Goal: Task Accomplishment & Management: Manage account settings

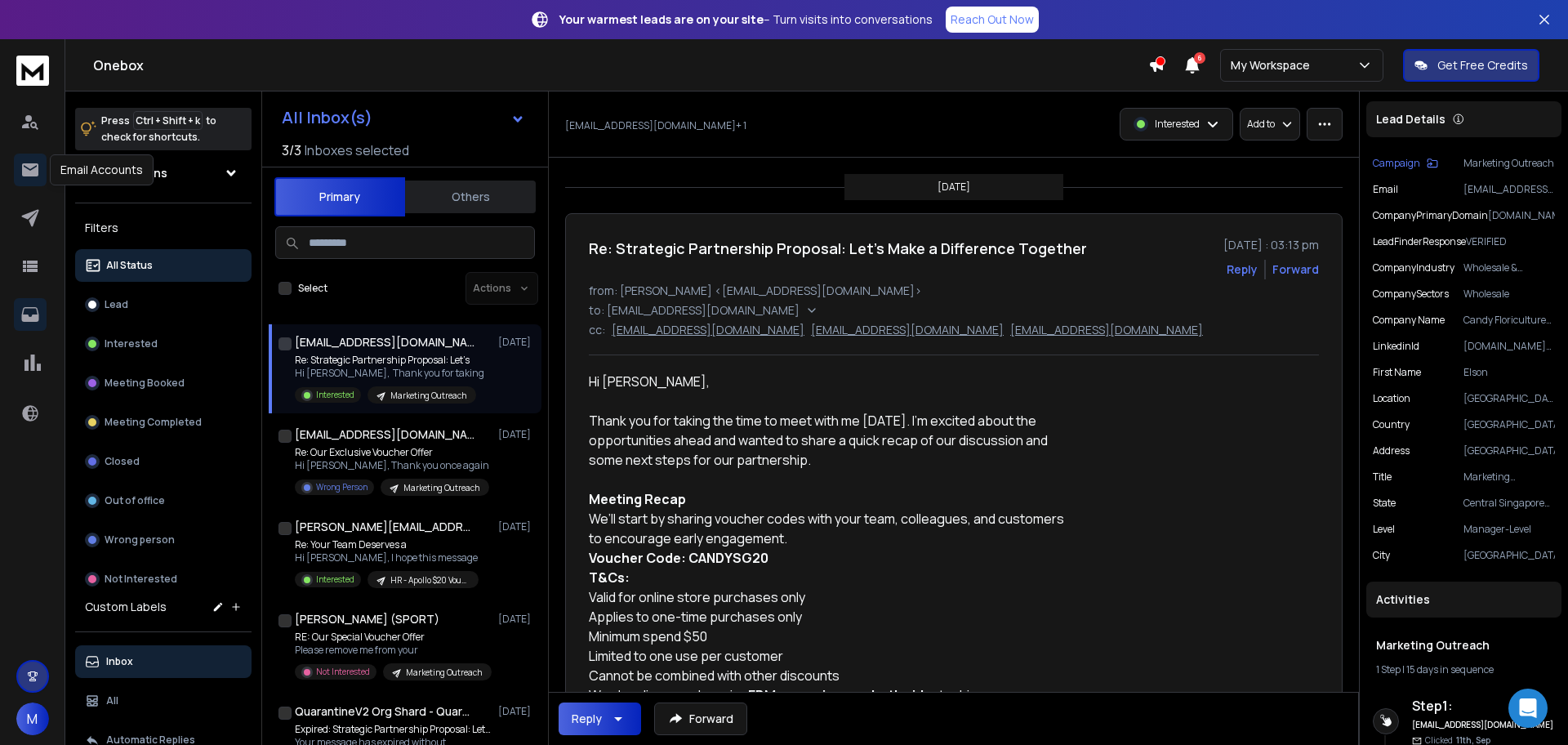
click at [17, 173] on link at bounding box center [30, 169] width 33 height 33
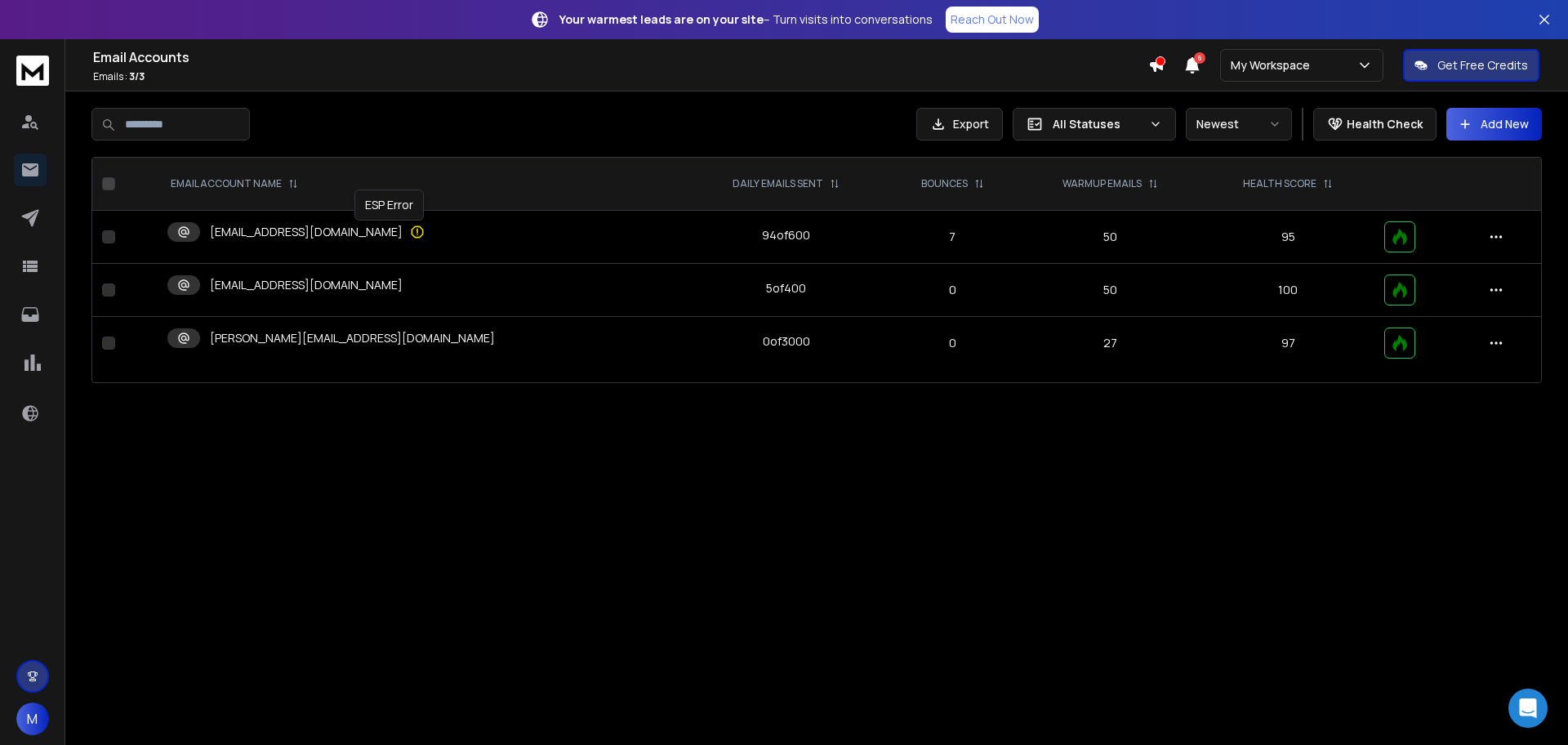
click at [409, 228] on icon at bounding box center [417, 231] width 16 height 16
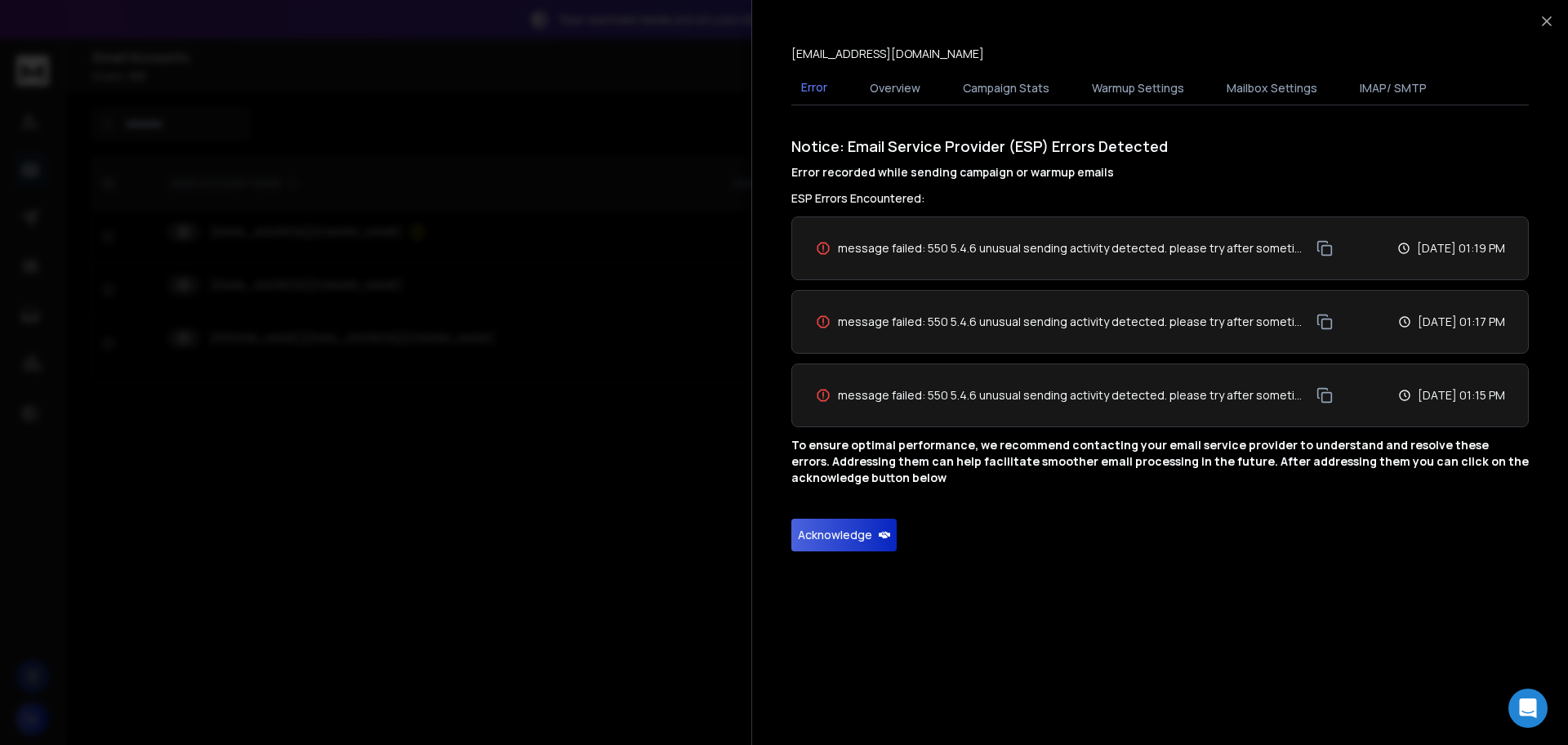
click at [836, 525] on button "Acknowledge" at bounding box center [844, 535] width 106 height 33
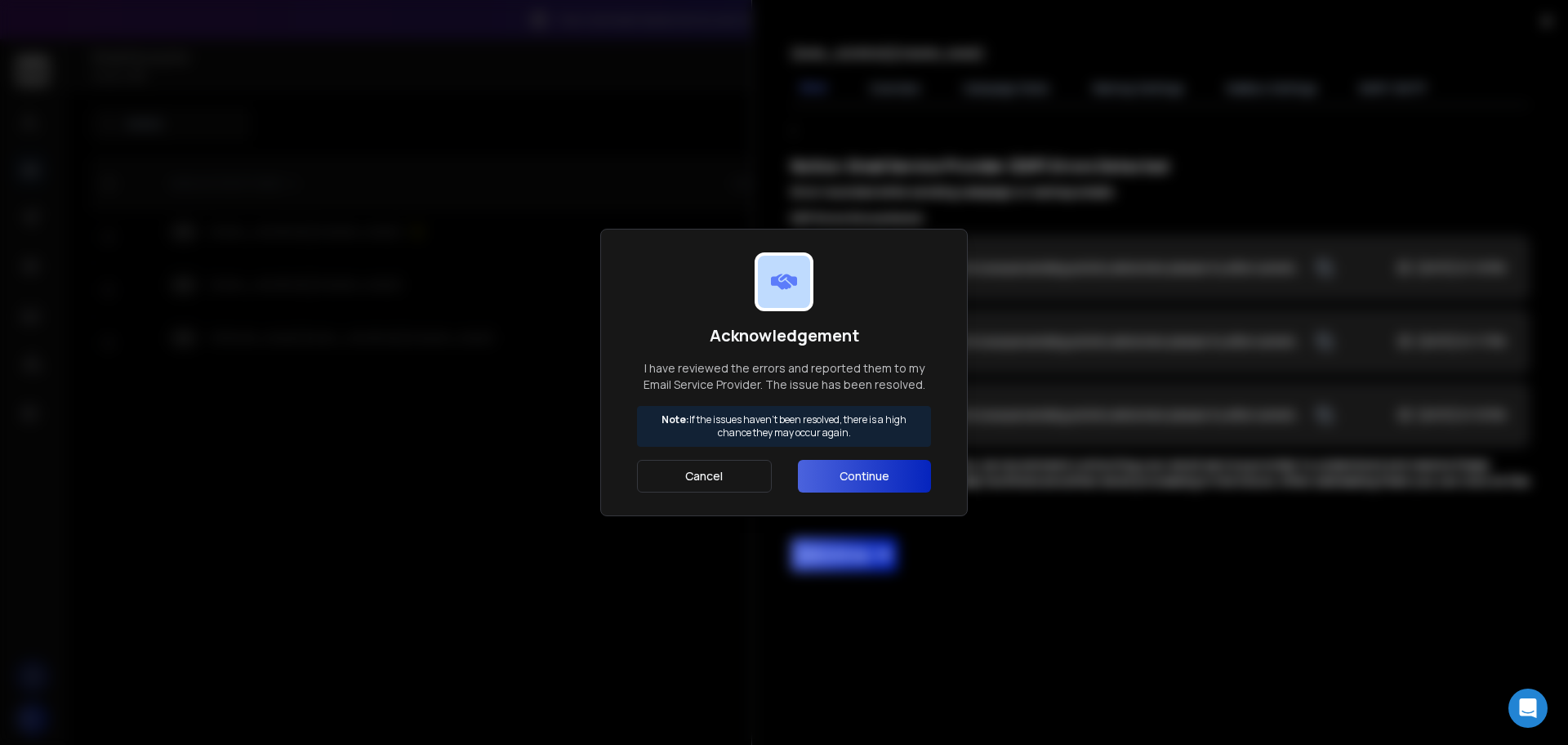
click at [857, 480] on button "Continue" at bounding box center [864, 476] width 133 height 33
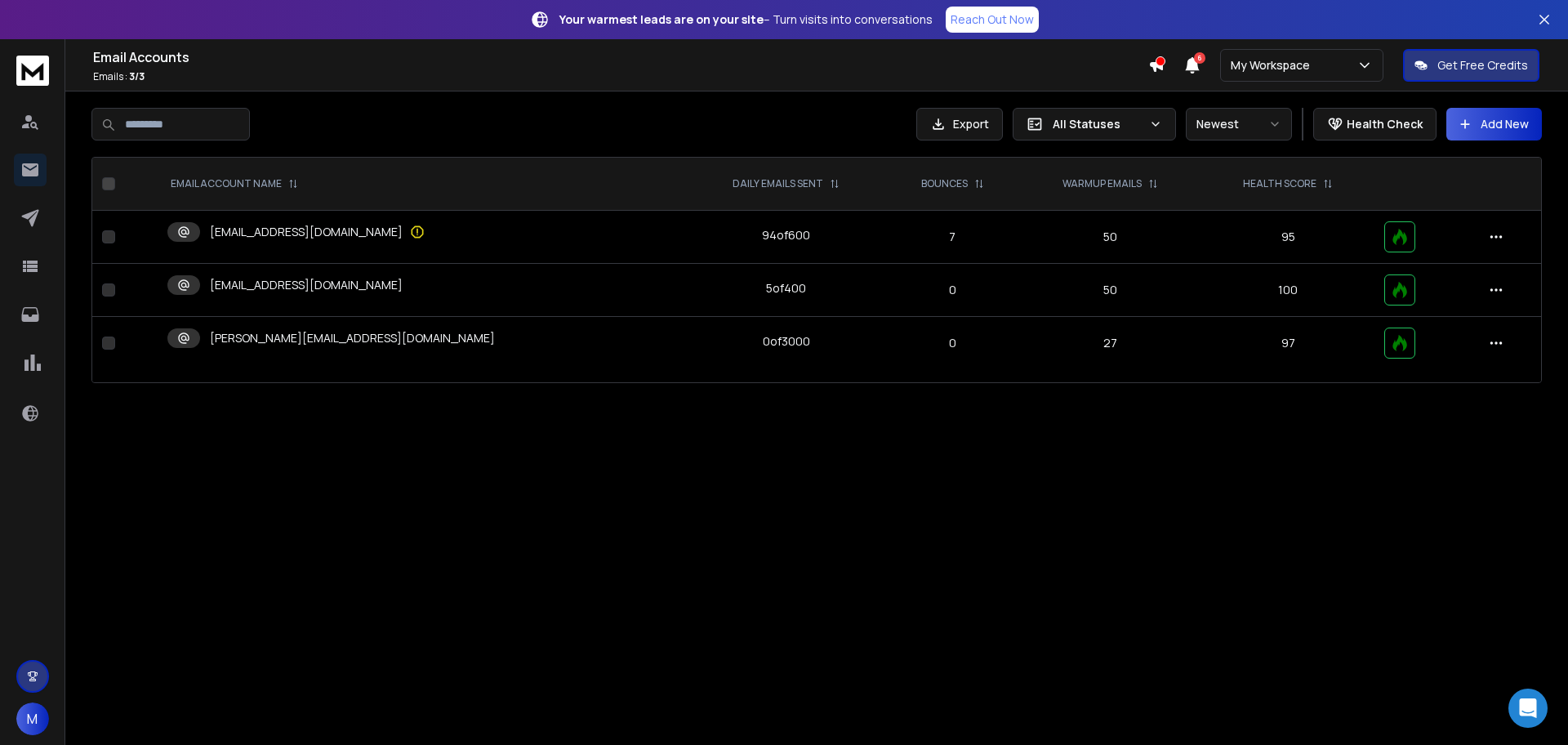
click at [621, 518] on div "Your warmest leads are on your site – Turn visits into conversations Reach Out …" at bounding box center [784, 372] width 1568 height 745
drag, startPoint x: 634, startPoint y: 461, endPoint x: 604, endPoint y: 439, distance: 37.2
click at [633, 459] on div "Your warmest leads are on your site – Turn visits into conversations Reach Out …" at bounding box center [784, 372] width 1568 height 745
click at [25, 217] on icon at bounding box center [29, 217] width 17 height 17
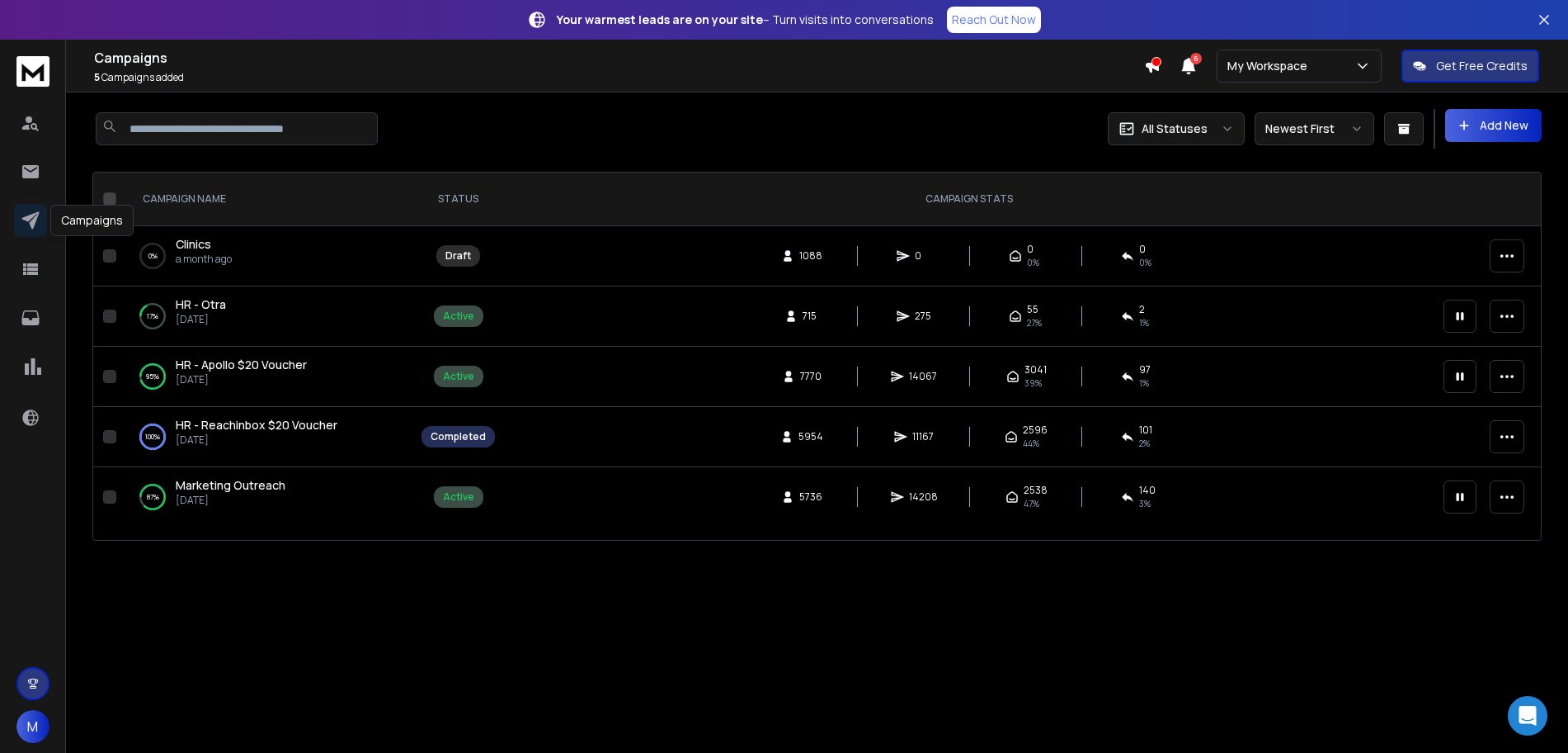
click at [670, 370] on div "7770 14067 3041 39 % 97 1 %" at bounding box center [969, 376] width 909 height 26
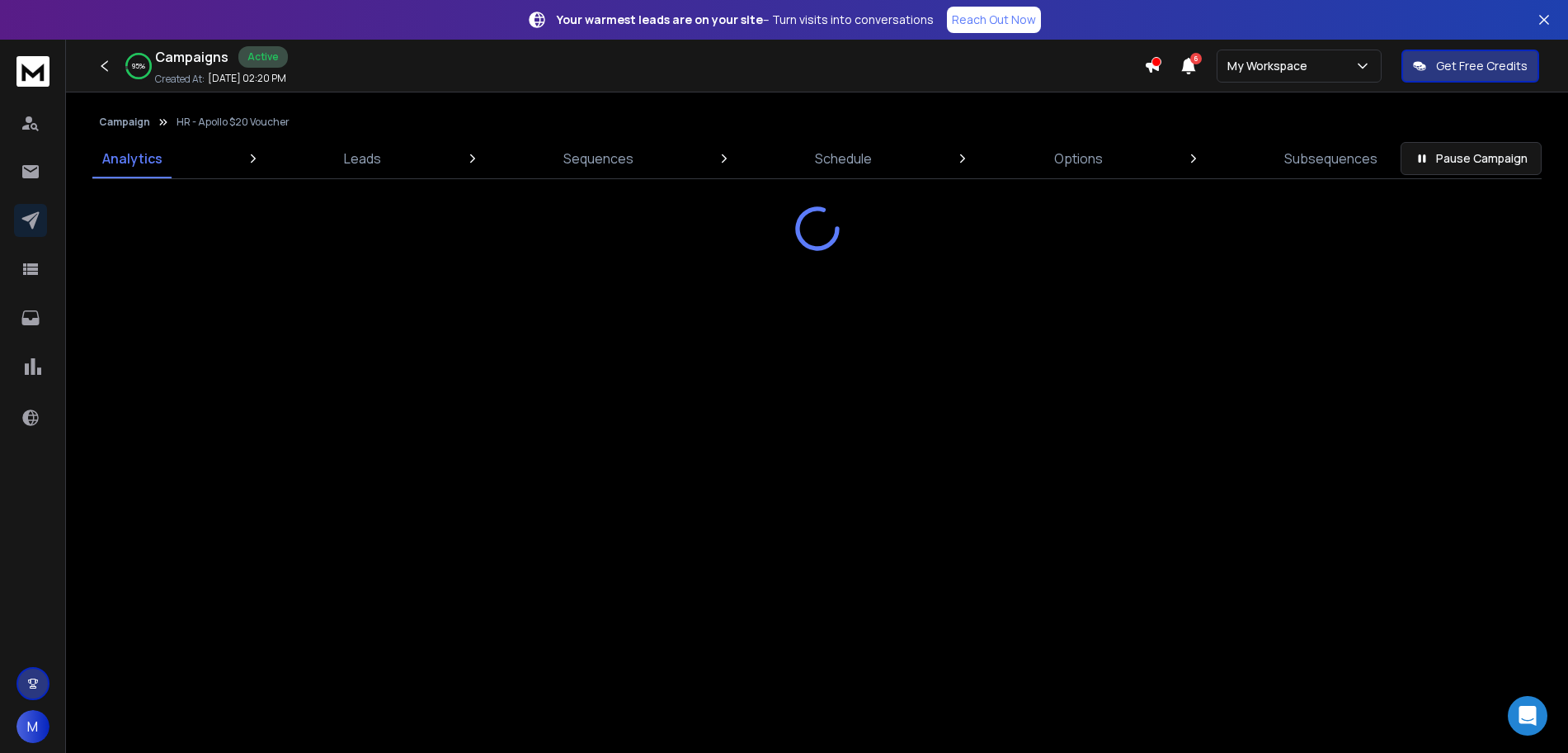
click at [18, 219] on link at bounding box center [30, 220] width 33 height 33
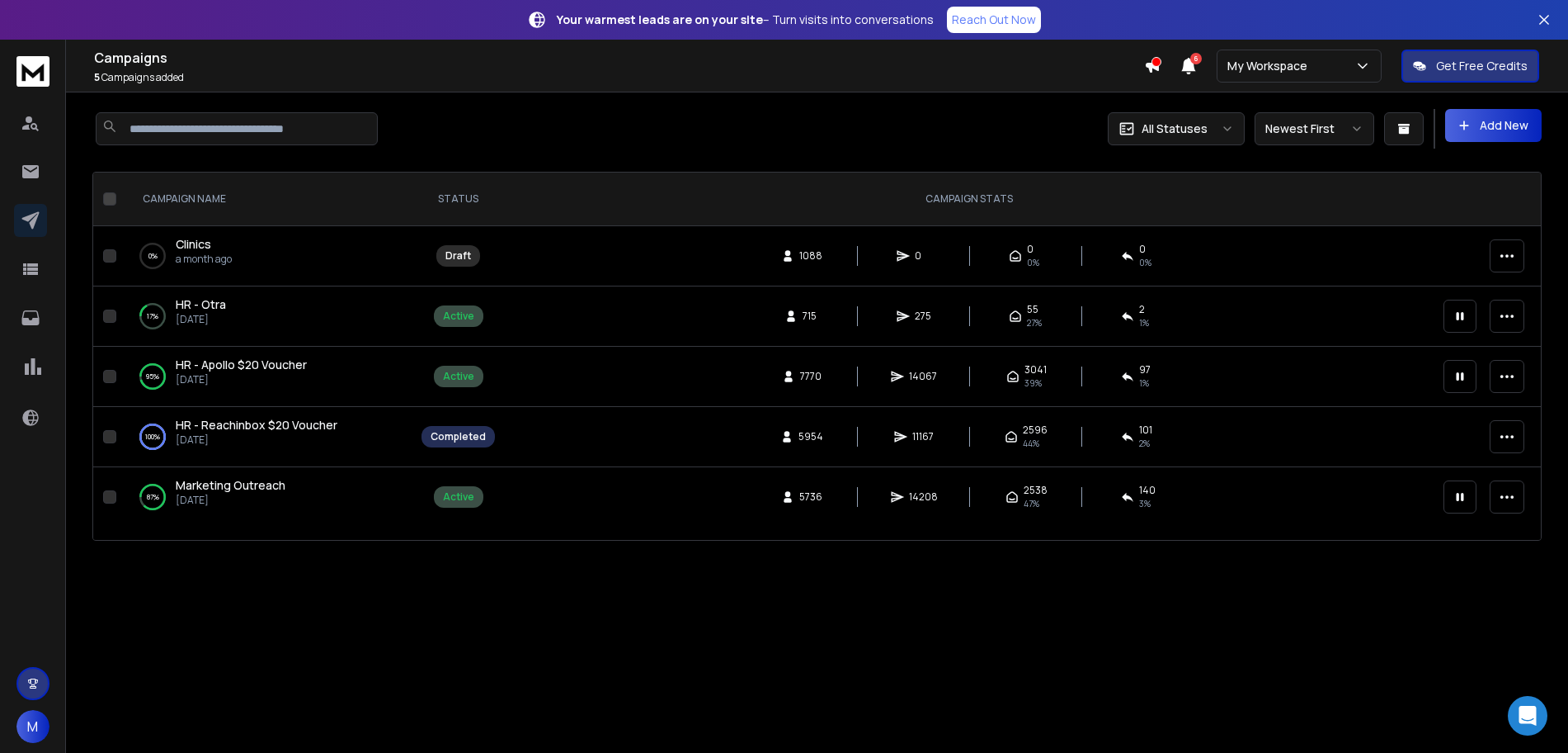
click at [576, 307] on div "715 275 55 27 % 2 1 %" at bounding box center [969, 316] width 909 height 26
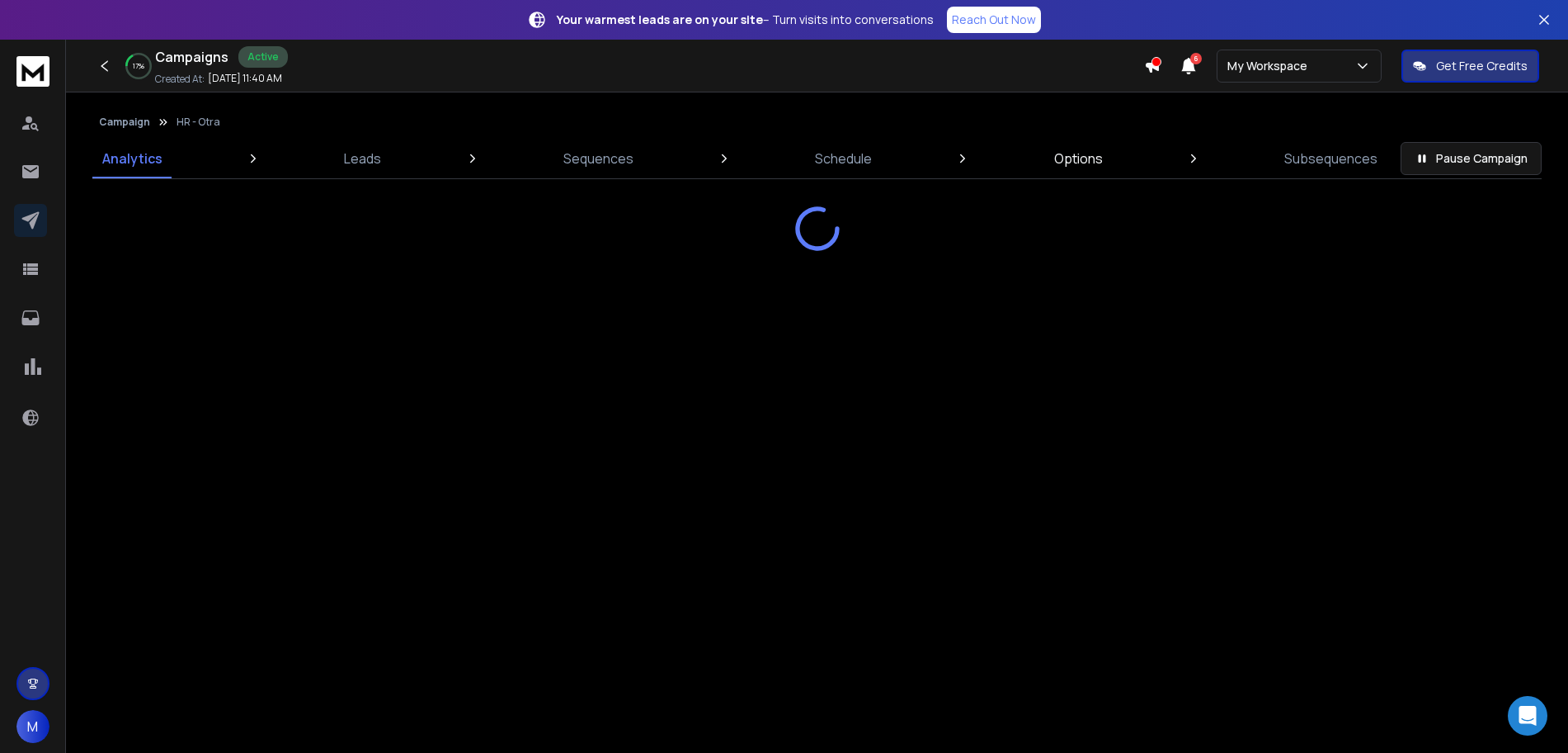
click at [1070, 163] on p "Options" at bounding box center [1078, 158] width 48 height 19
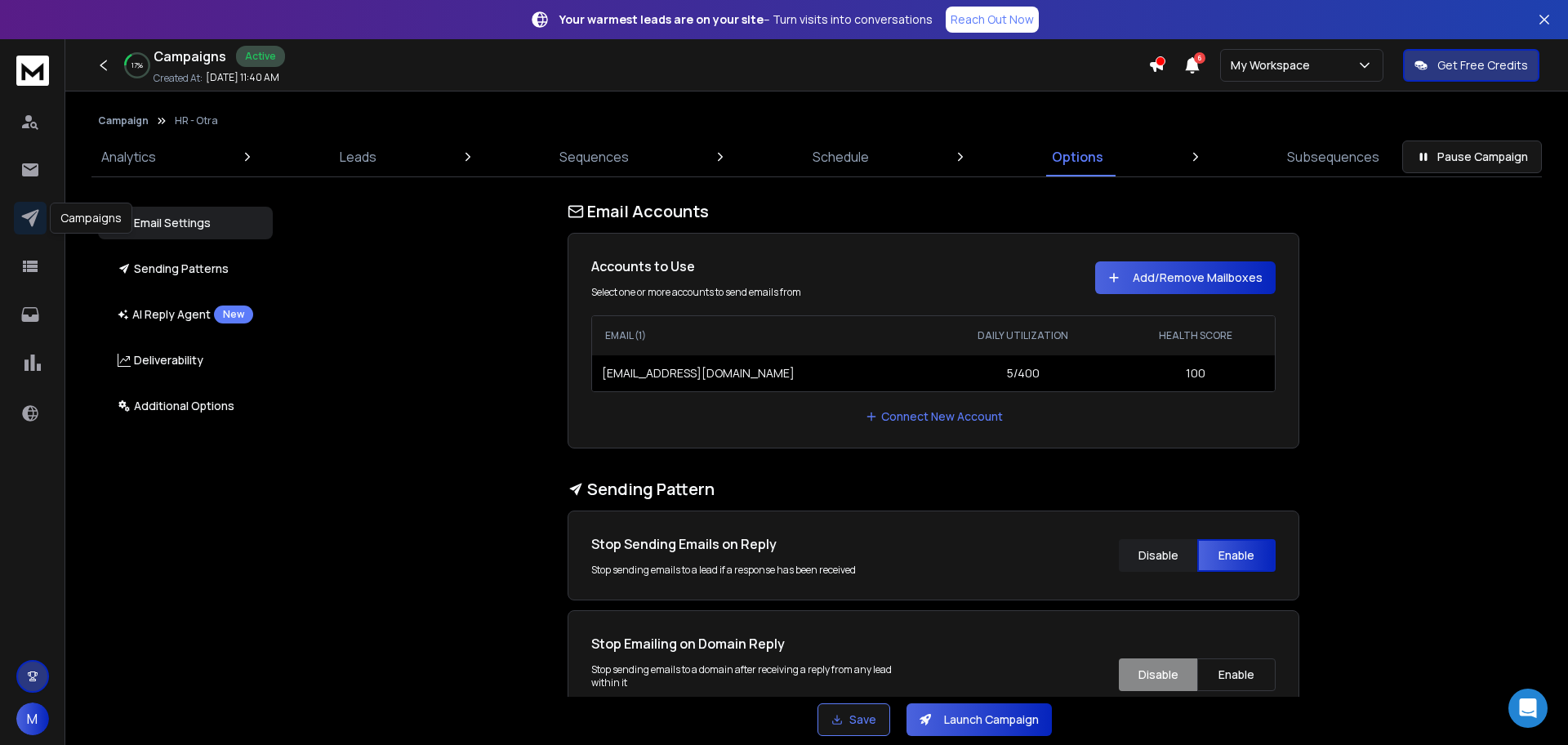
click at [17, 205] on link at bounding box center [30, 218] width 33 height 33
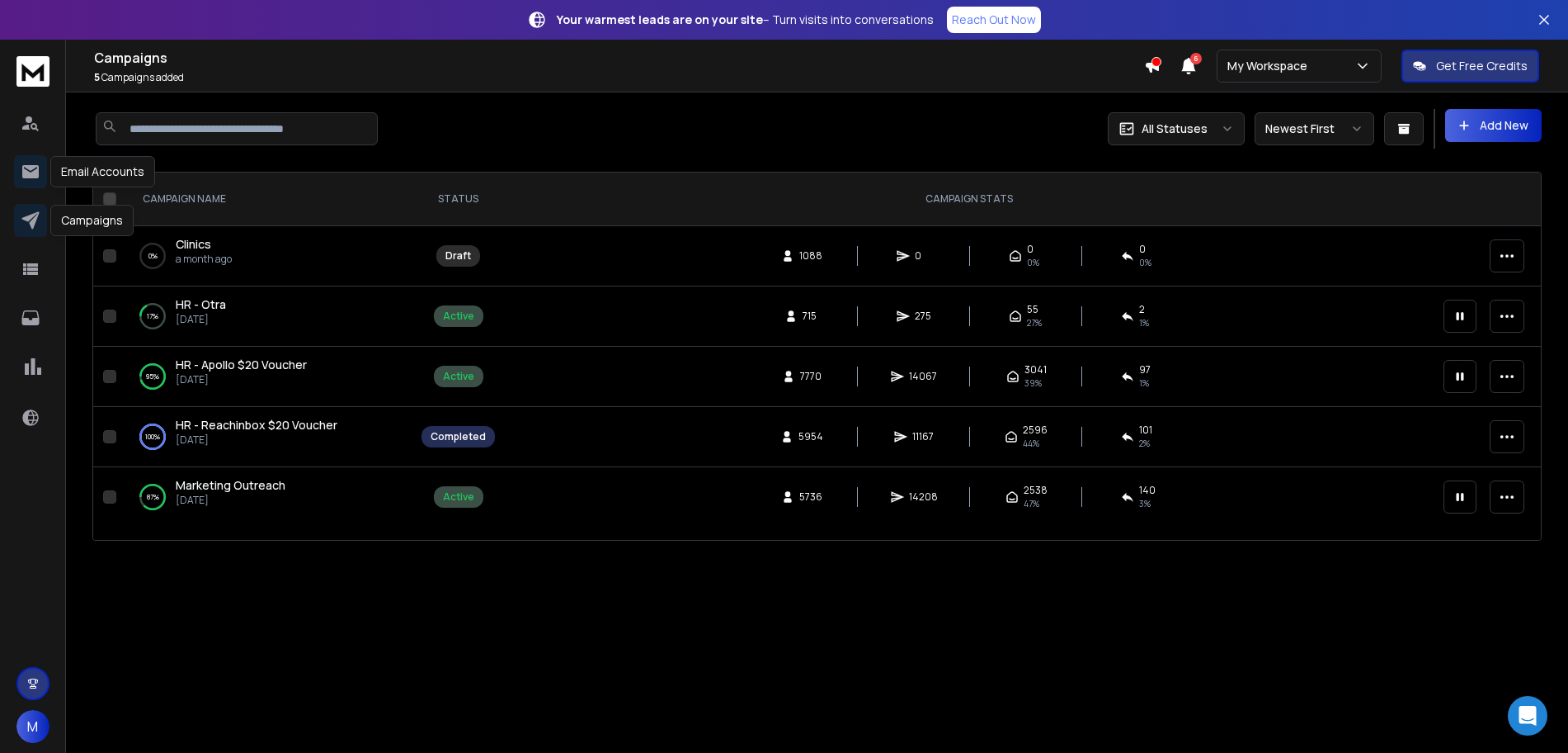
click at [28, 162] on icon at bounding box center [30, 171] width 19 height 19
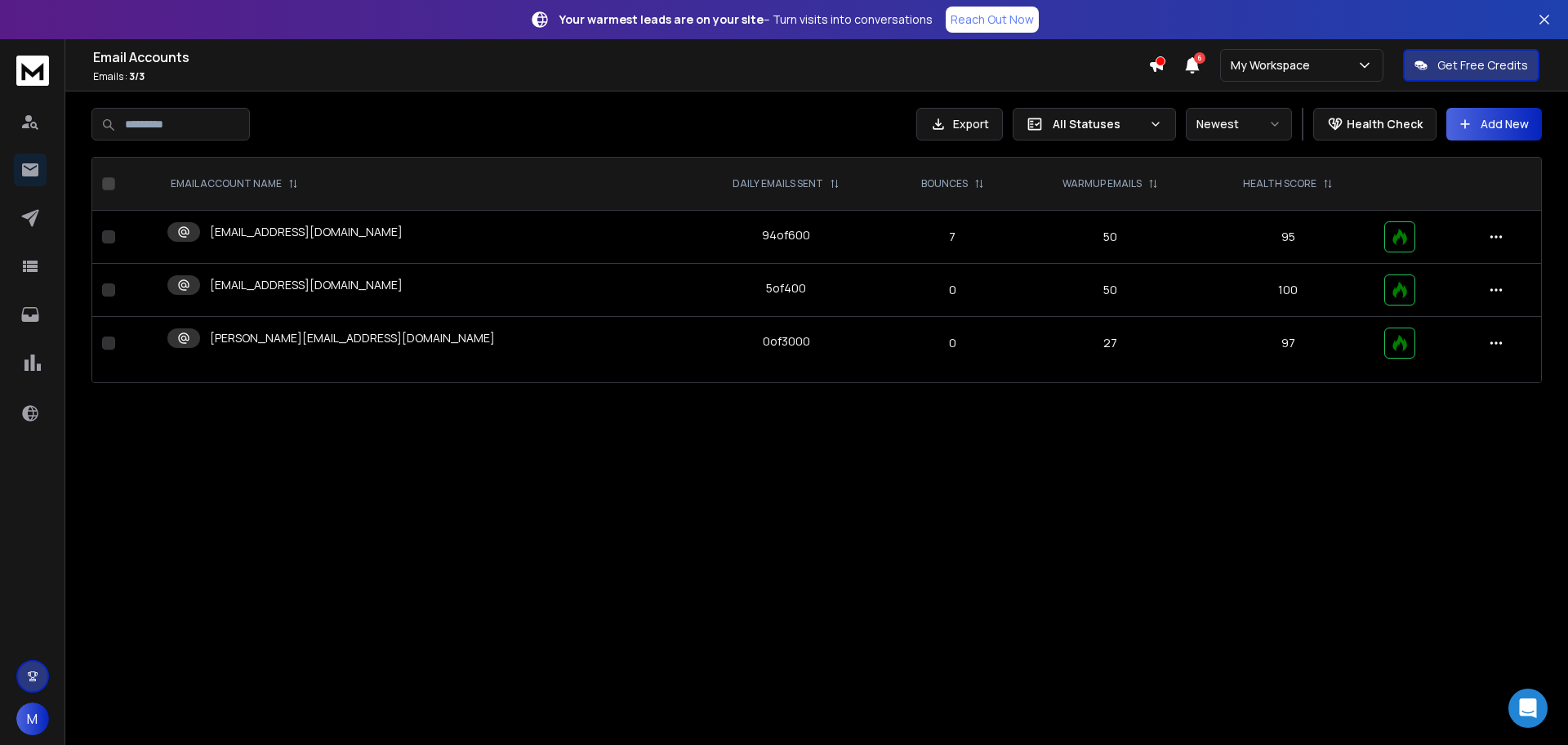
click at [1201, 298] on td "100" at bounding box center [1287, 290] width 173 height 53
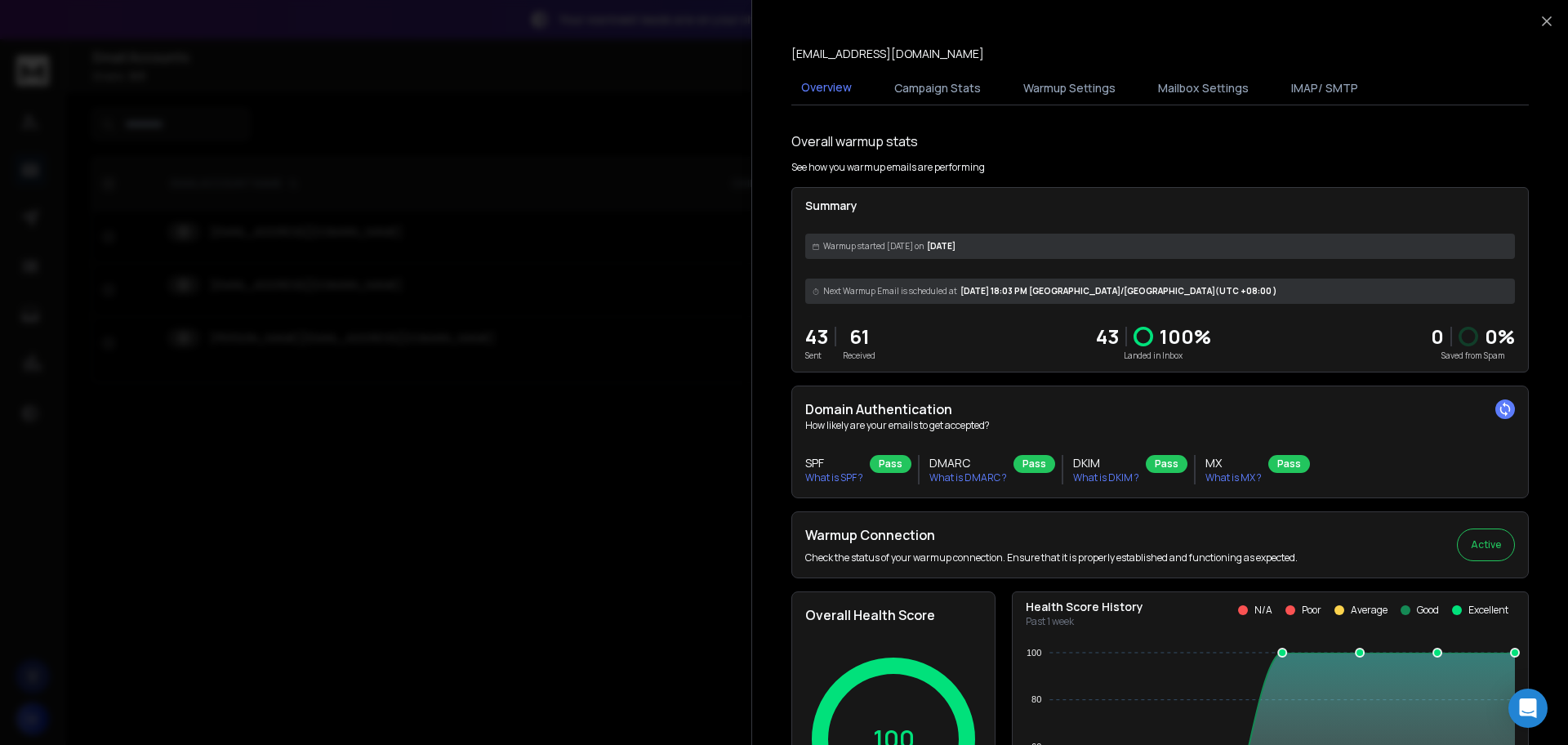
click at [1202, 70] on div "[EMAIL_ADDRESS][DOMAIN_NAME] Overview Campaign Stats Warmup Settings Mailbox Se…" at bounding box center [1160, 670] width 777 height 1301
click at [1087, 81] on button "Warmup Settings" at bounding box center [1069, 88] width 111 height 36
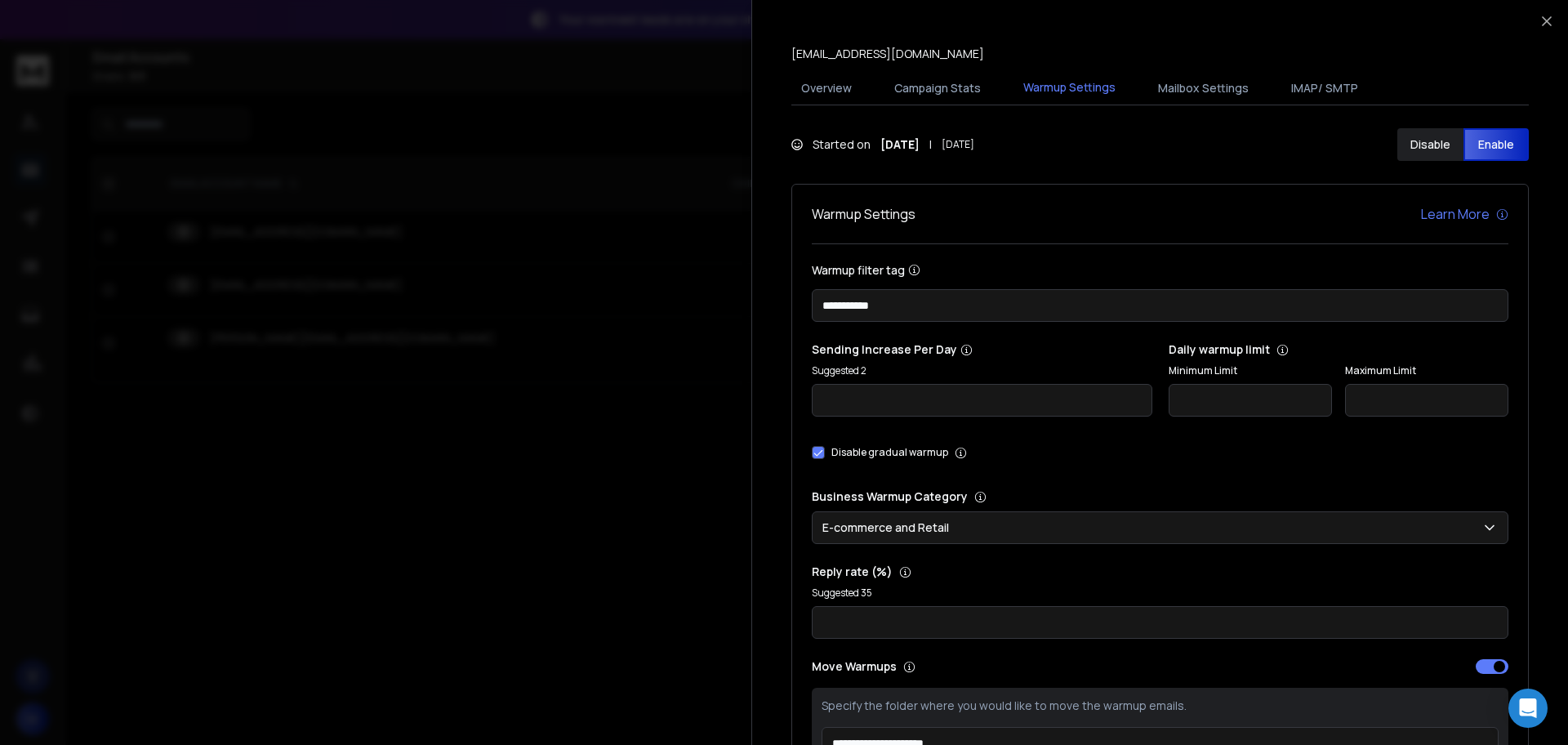
click at [929, 85] on button "Campaign Stats" at bounding box center [937, 88] width 106 height 36
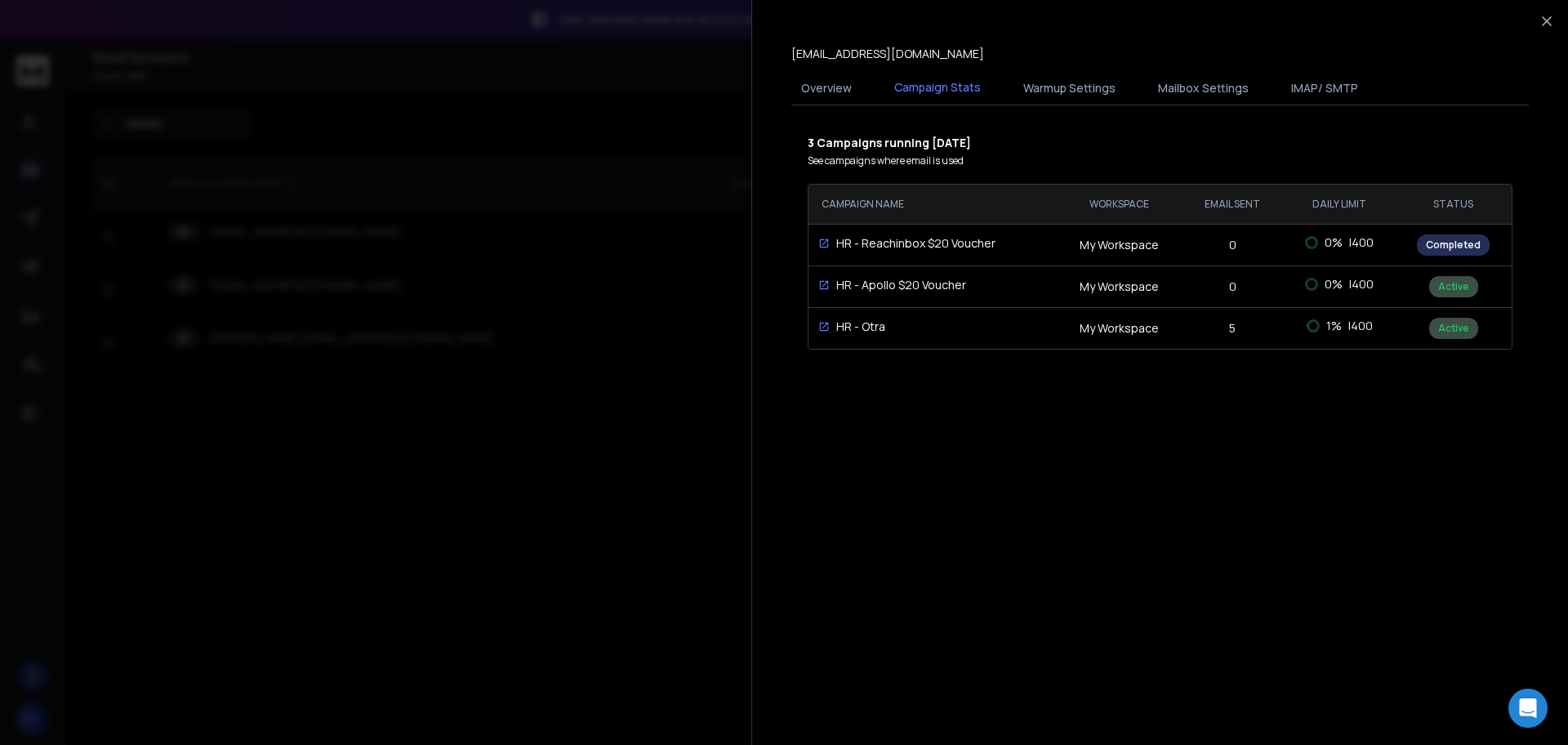
click at [1191, 87] on button "Mailbox Settings" at bounding box center [1203, 88] width 111 height 36
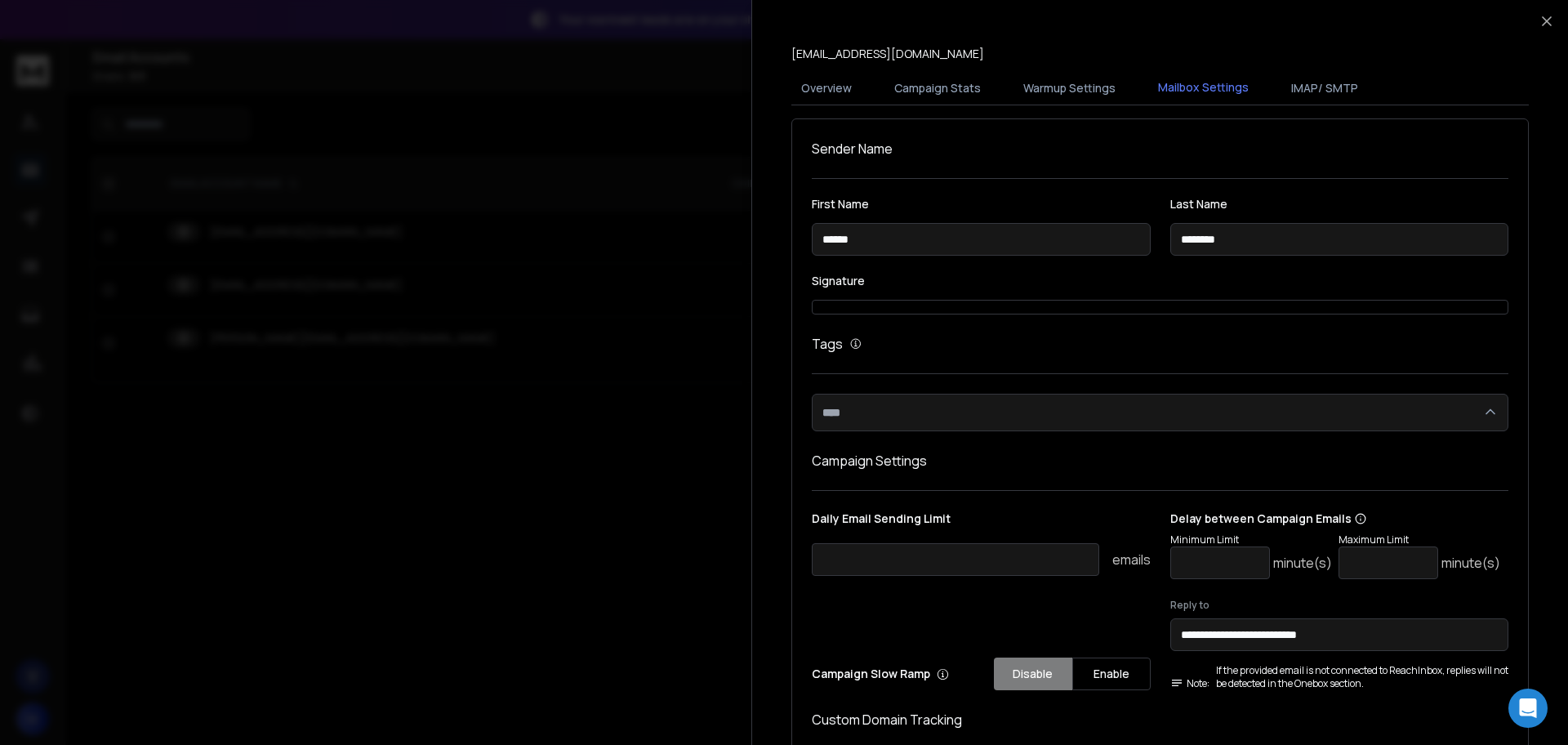
click at [951, 85] on button "Campaign Stats" at bounding box center [937, 88] width 106 height 36
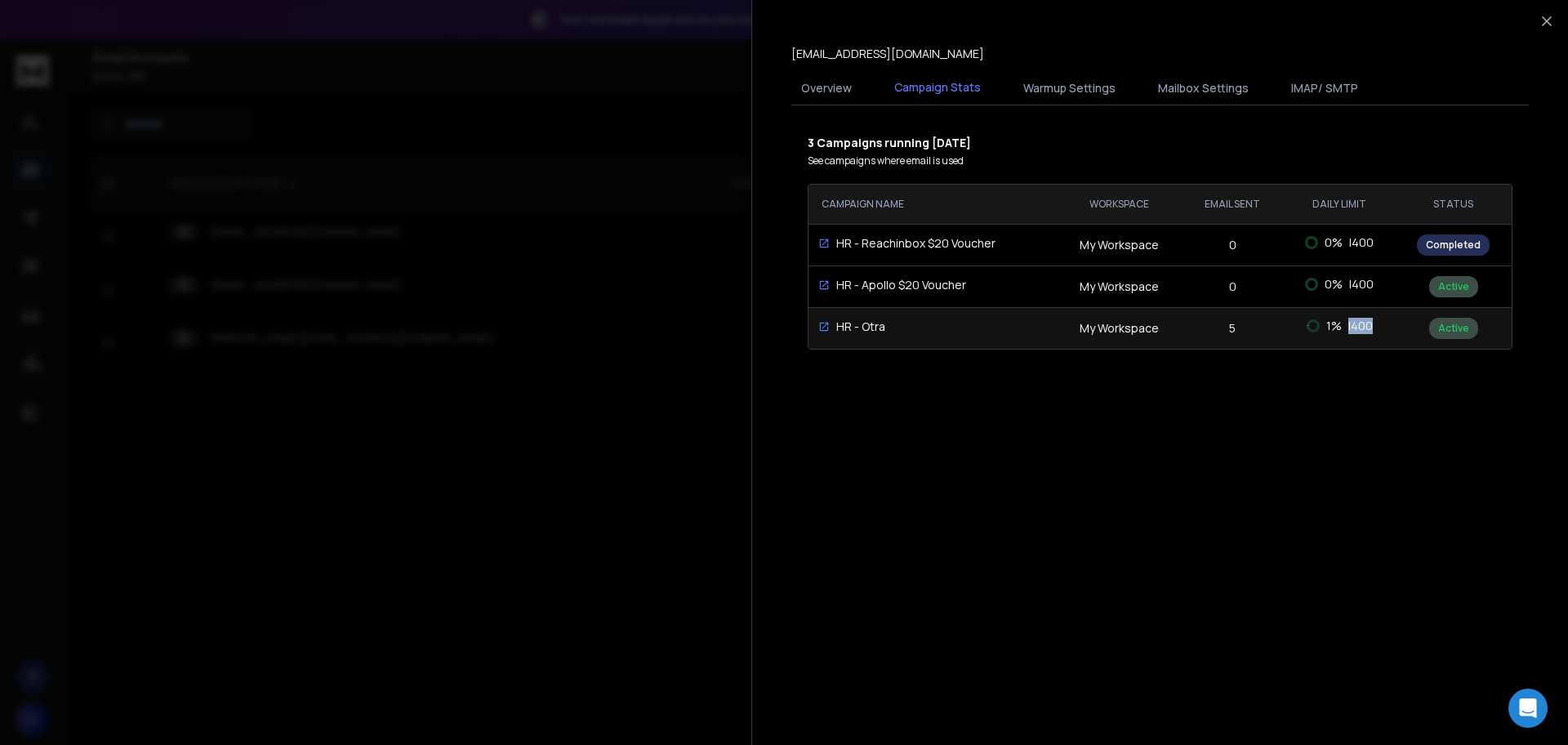
drag, startPoint x: 1376, startPoint y: 334, endPoint x: 1283, endPoint y: 339, distance: 93.1
click at [1284, 339] on td "1 % | 400" at bounding box center [1339, 325] width 111 height 36
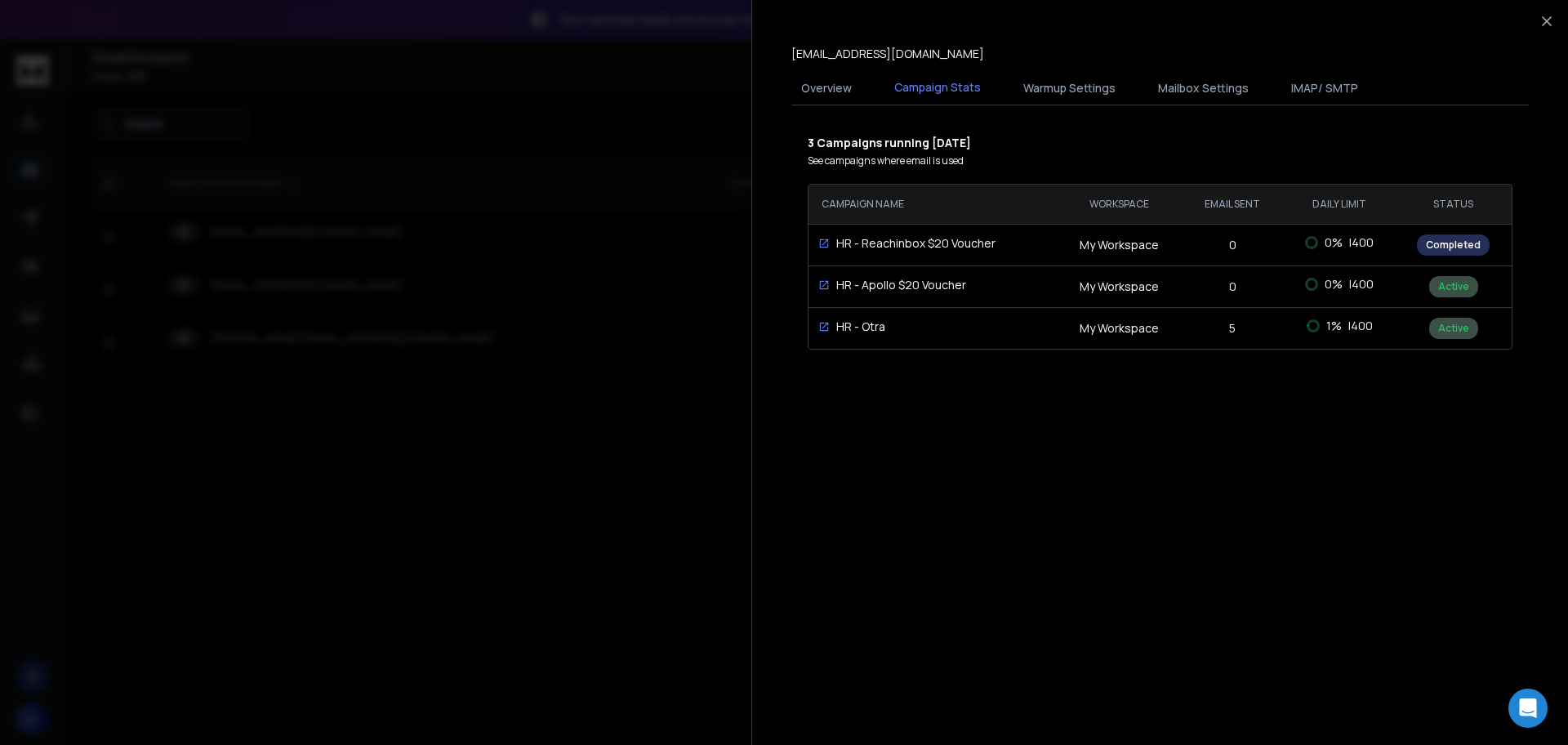
click at [1303, 419] on div "Multi Select Table Sheet [EMAIL_ADDRESS][DOMAIN_NAME] Overview Campaign Stats W…" at bounding box center [1159, 372] width 816 height 745
click at [1219, 86] on button "Mailbox Settings" at bounding box center [1203, 88] width 111 height 36
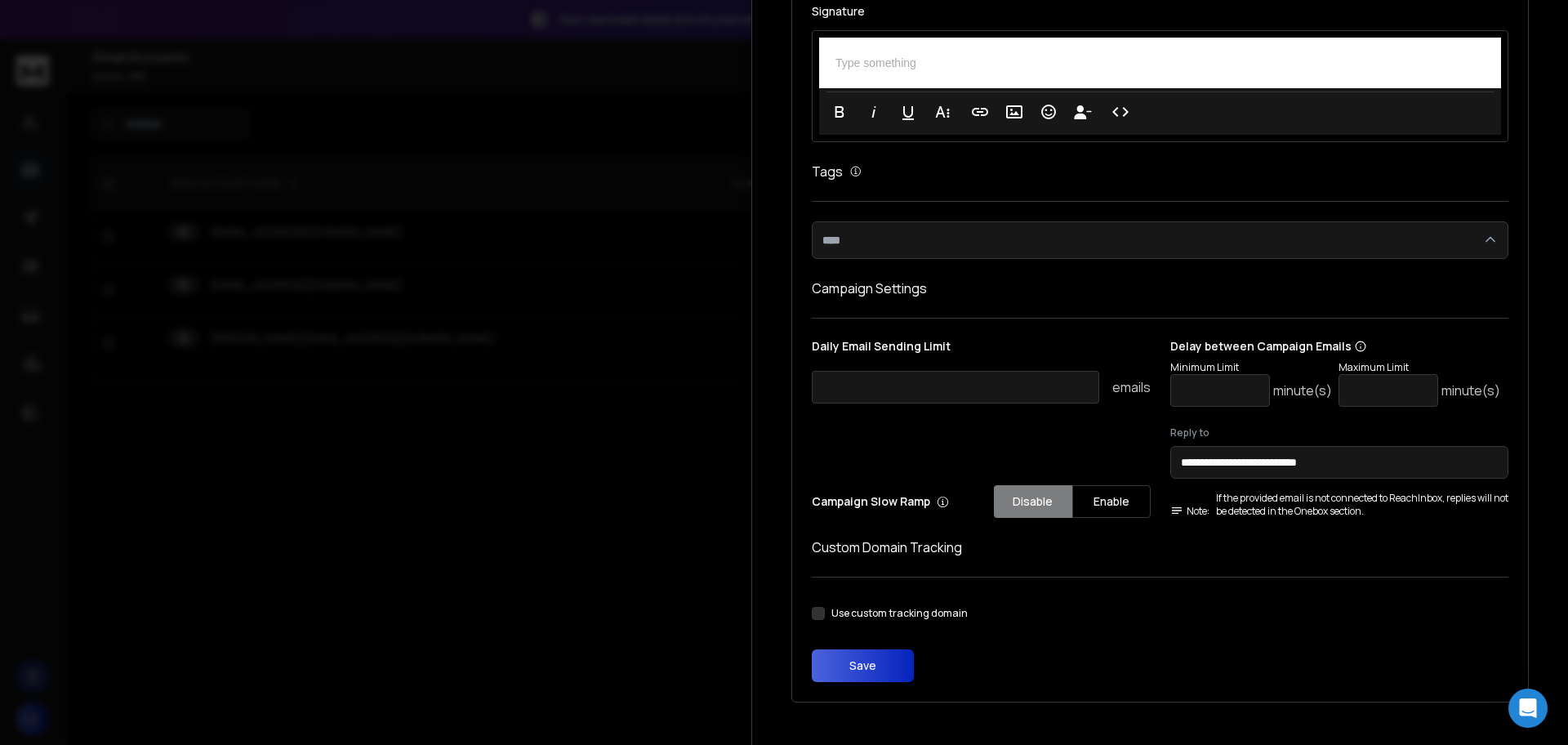
scroll to position [272, 0]
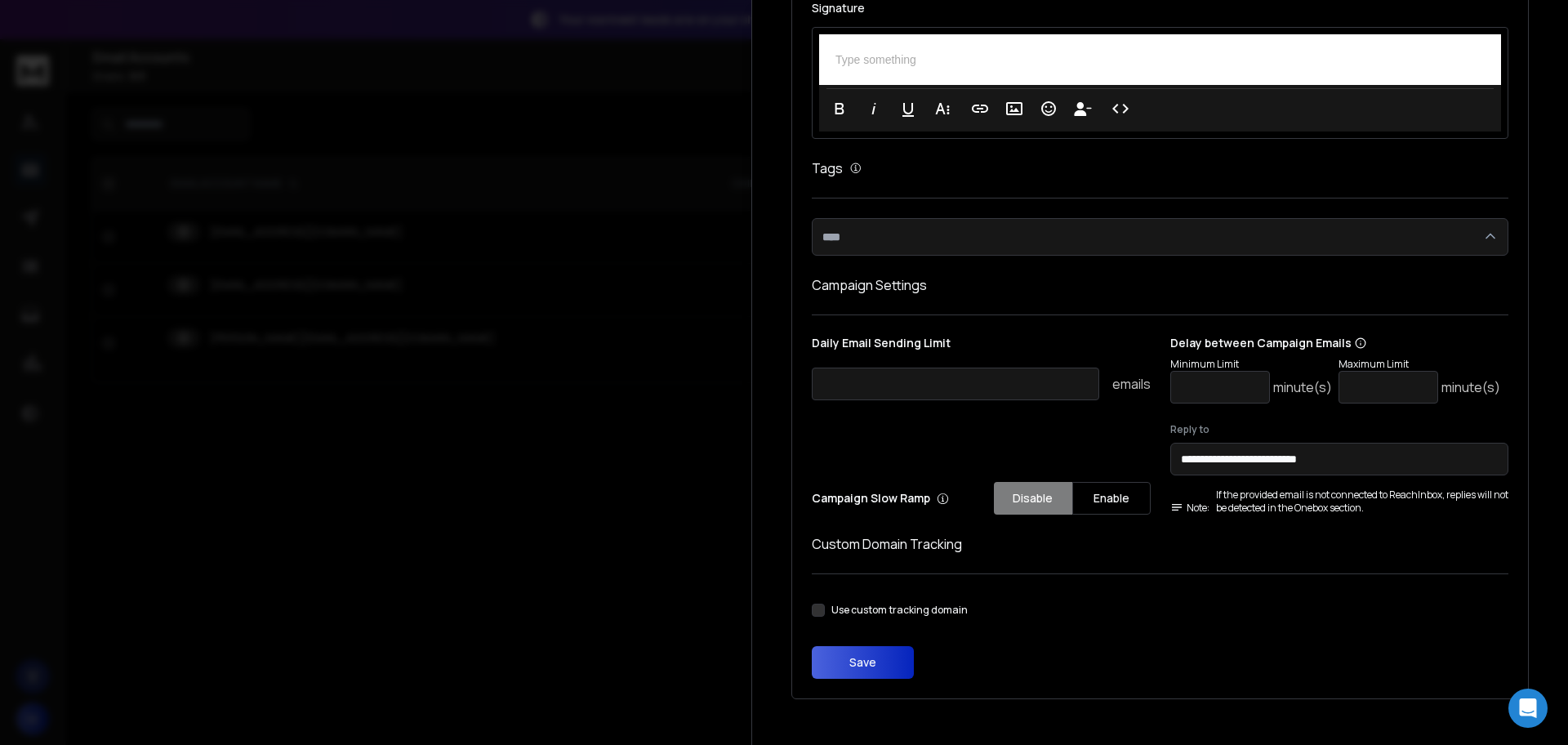
drag, startPoint x: 925, startPoint y: 376, endPoint x: 714, endPoint y: 386, distance: 211.2
click at [714, 386] on body "Your warmest leads are on your site – Turn visits into conversations Reach Out …" at bounding box center [784, 372] width 1568 height 745
type input "***"
click at [1276, 627] on form "**********" at bounding box center [1160, 302] width 696 height 753
click at [882, 662] on button "Save" at bounding box center [863, 662] width 102 height 33
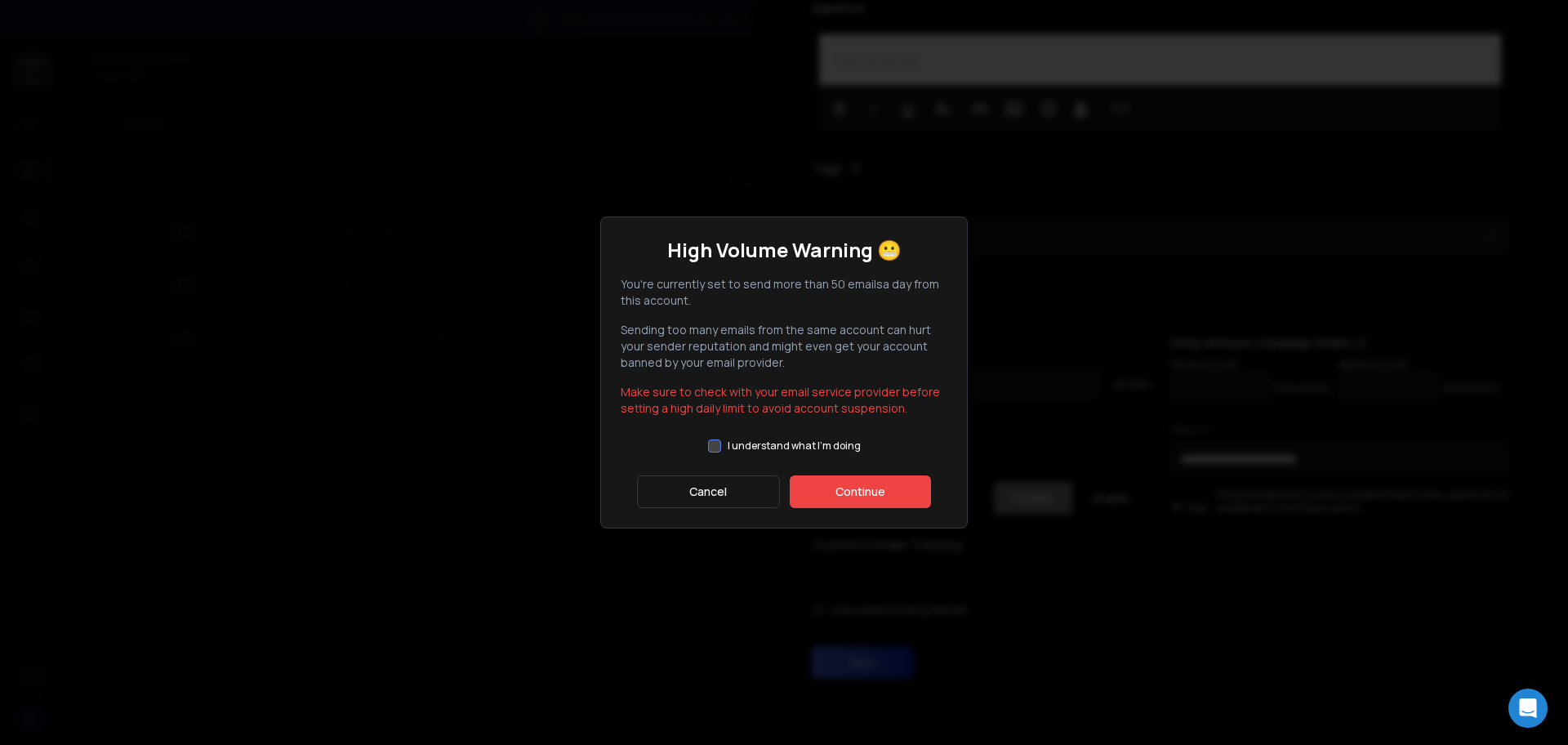
click at [768, 447] on label "I understand what I'm doing" at bounding box center [794, 446] width 133 height 13
click at [715, 442] on button "I understand what I'm doing" at bounding box center [715, 446] width 13 height 13
click at [862, 495] on button "Continue" at bounding box center [860, 491] width 142 height 33
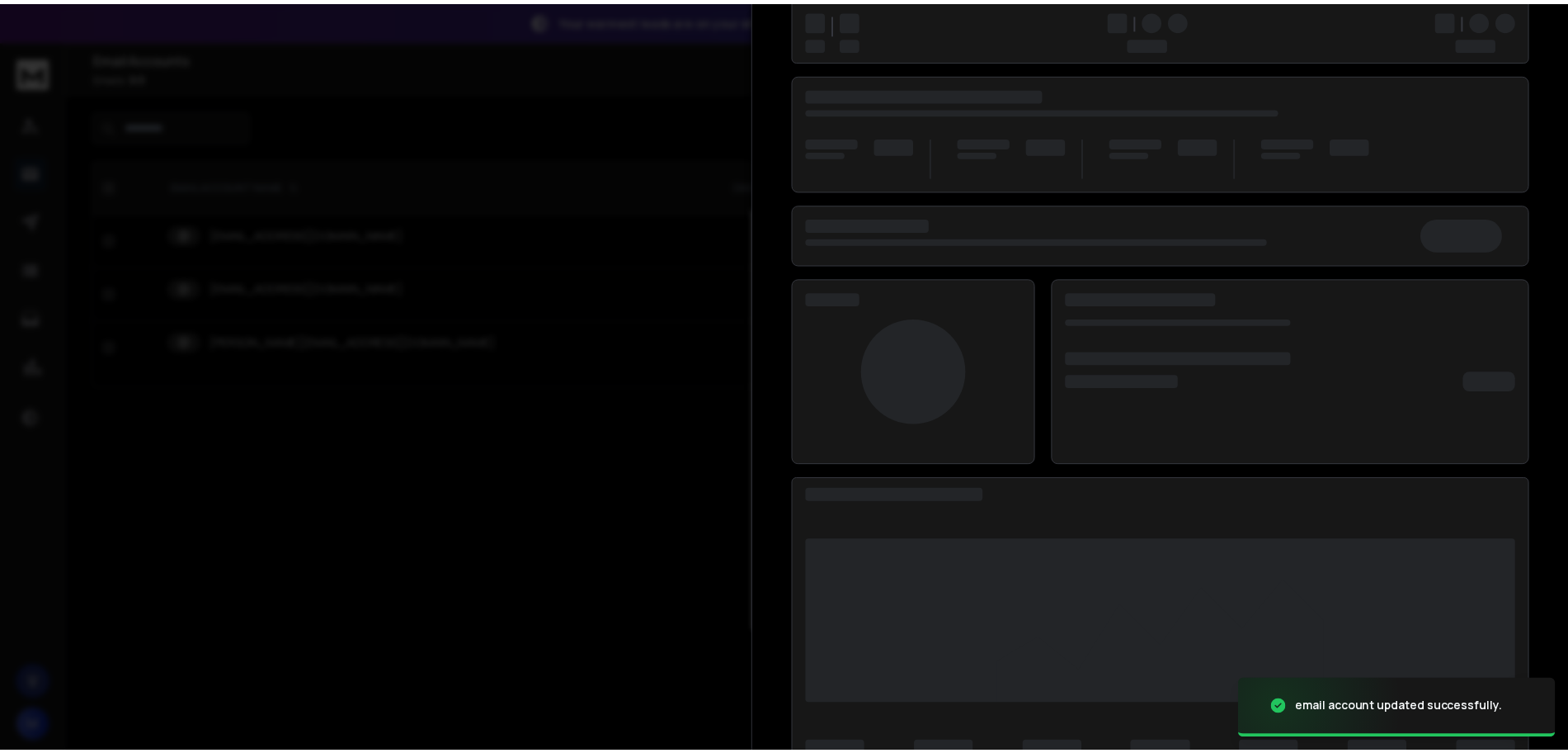
scroll to position [105, 0]
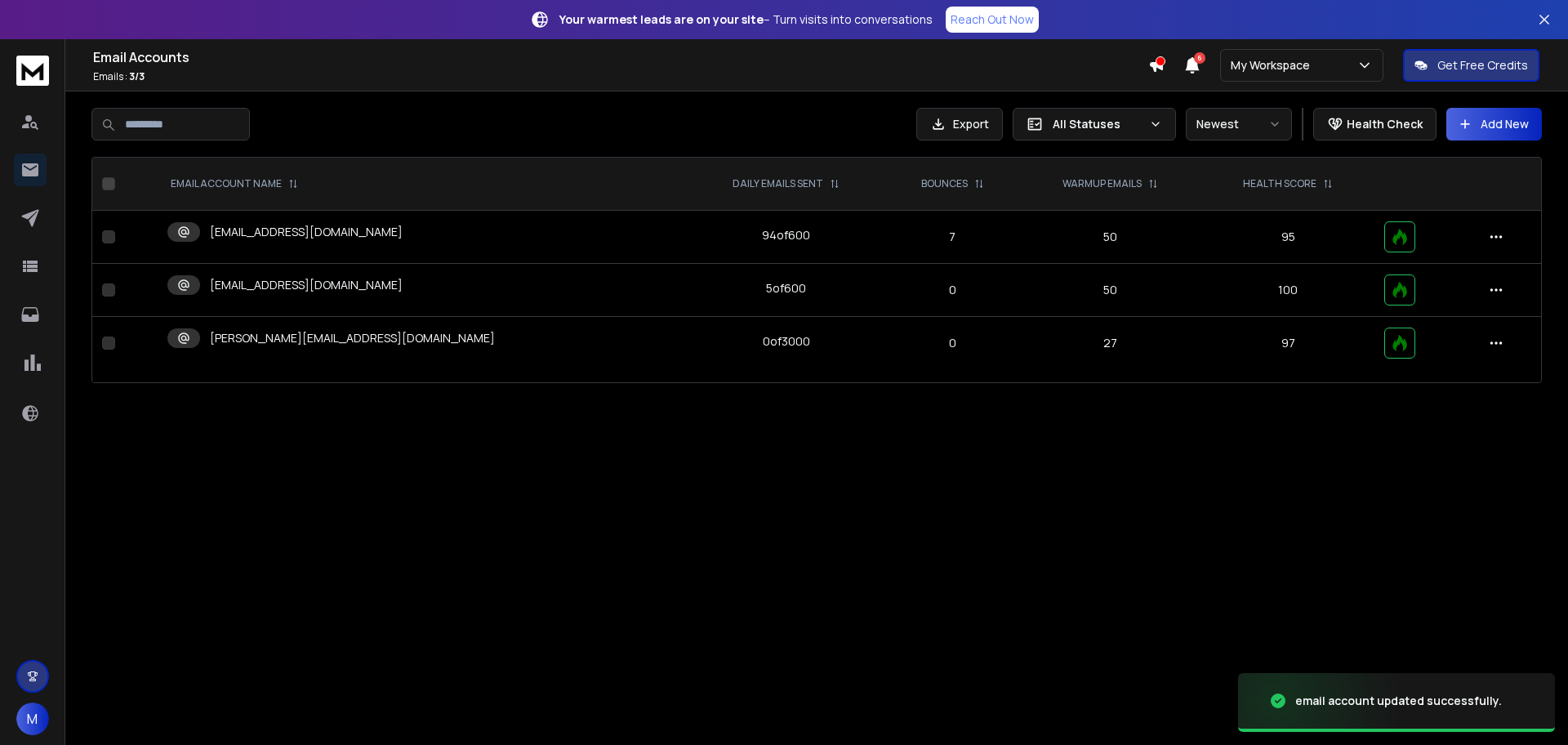
click at [968, 519] on div "Your warmest leads are on your site – Turn visits into conversations Reach Out …" at bounding box center [784, 372] width 1568 height 745
click at [49, 229] on div at bounding box center [33, 221] width 38 height 39
click at [42, 222] on link at bounding box center [30, 218] width 33 height 33
